Goal: Task Accomplishment & Management: Use online tool/utility

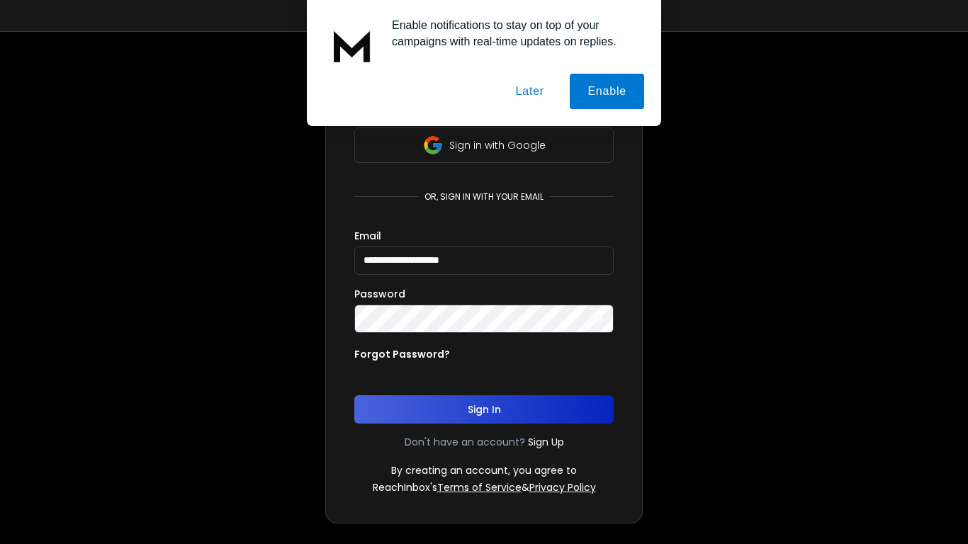
type input "**********"
click at [484, 409] on button "Sign In" at bounding box center [483, 410] width 259 height 28
